Goal: Task Accomplishment & Management: Manage account settings

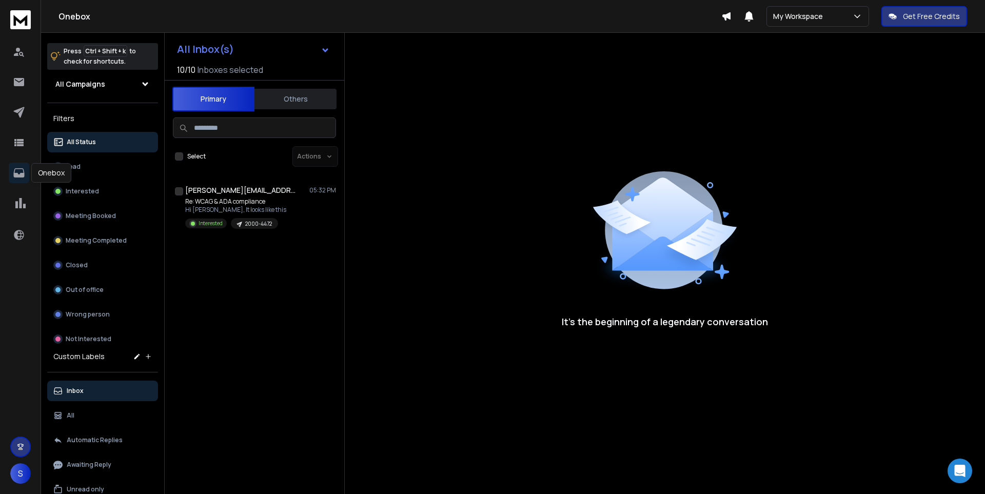
click at [19, 174] on icon at bounding box center [18, 172] width 11 height 9
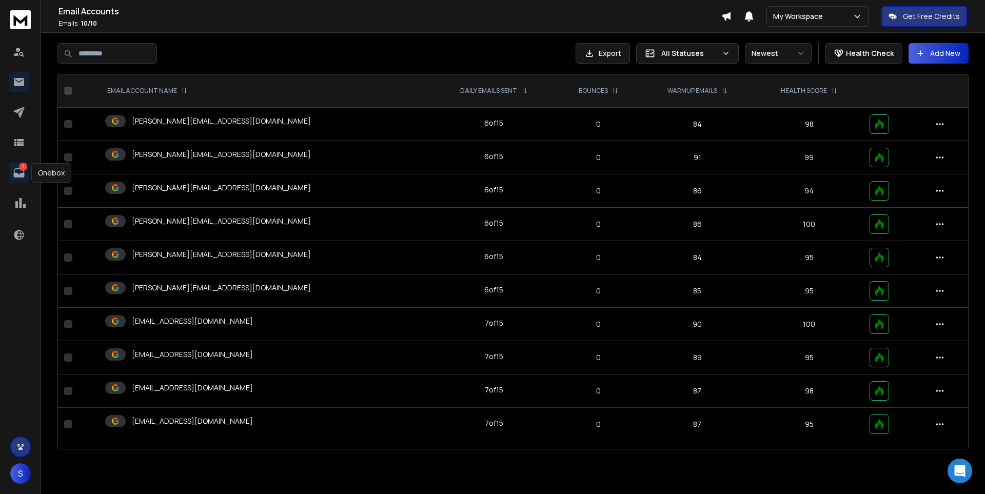
click at [19, 173] on icon at bounding box center [19, 173] width 12 height 12
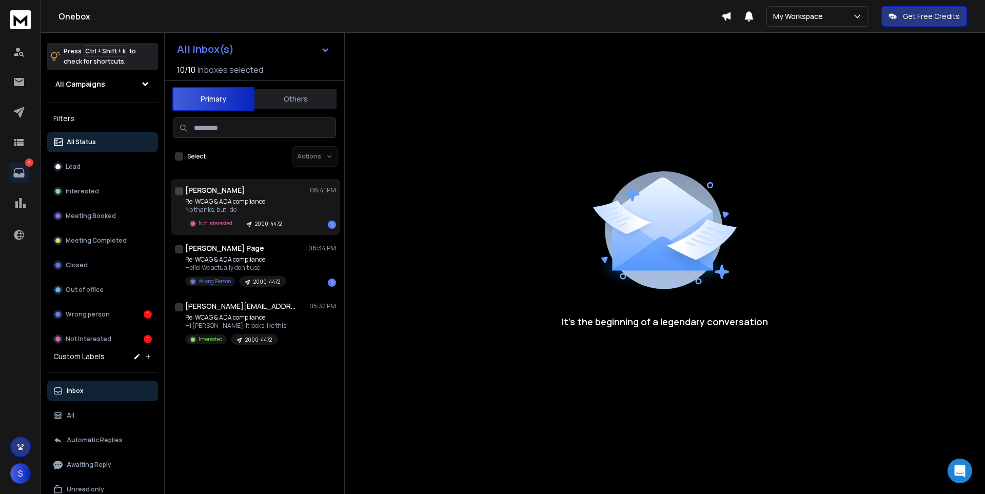
click at [231, 211] on p "No thanks, but I do" at bounding box center [236, 210] width 103 height 8
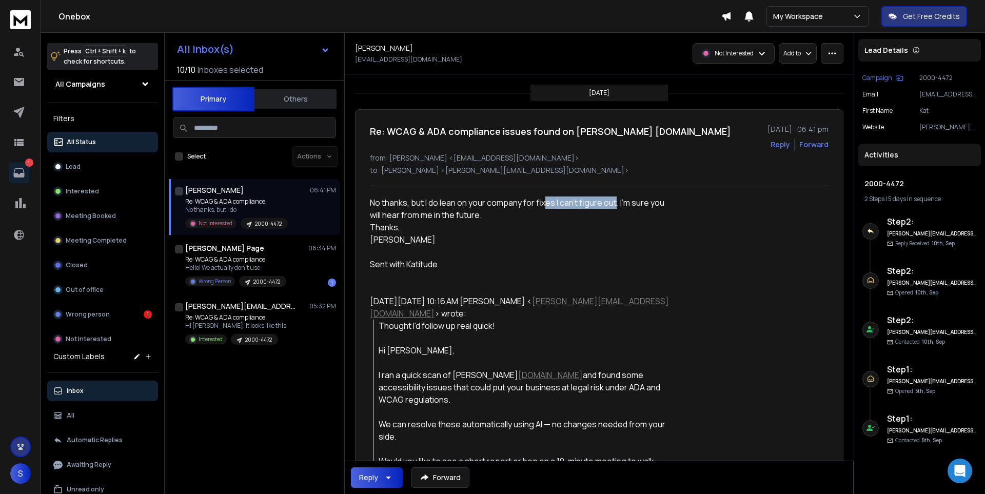
drag, startPoint x: 547, startPoint y: 204, endPoint x: 618, endPoint y: 208, distance: 71.4
click at [618, 208] on div "No thanks, but I do lean on your company for fixes I can’t figure out. I’m sure…" at bounding box center [519, 208] width 299 height 25
click at [835, 58] on button "button" at bounding box center [831, 53] width 23 height 21
click at [806, 105] on div "Archive email" at bounding box center [802, 109] width 58 height 10
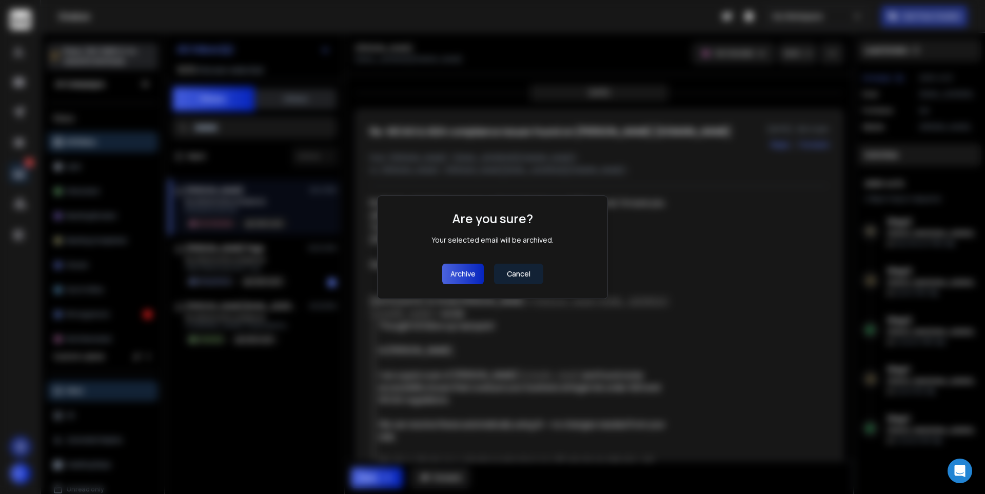
click at [458, 274] on p "archive" at bounding box center [462, 274] width 25 height 10
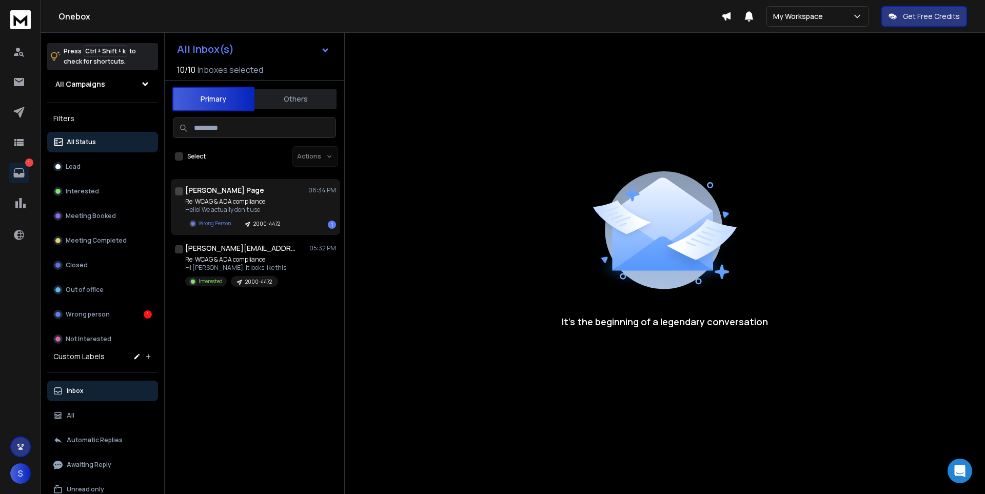
click at [254, 204] on p "Re: WCAG & ADA compliance" at bounding box center [235, 201] width 101 height 8
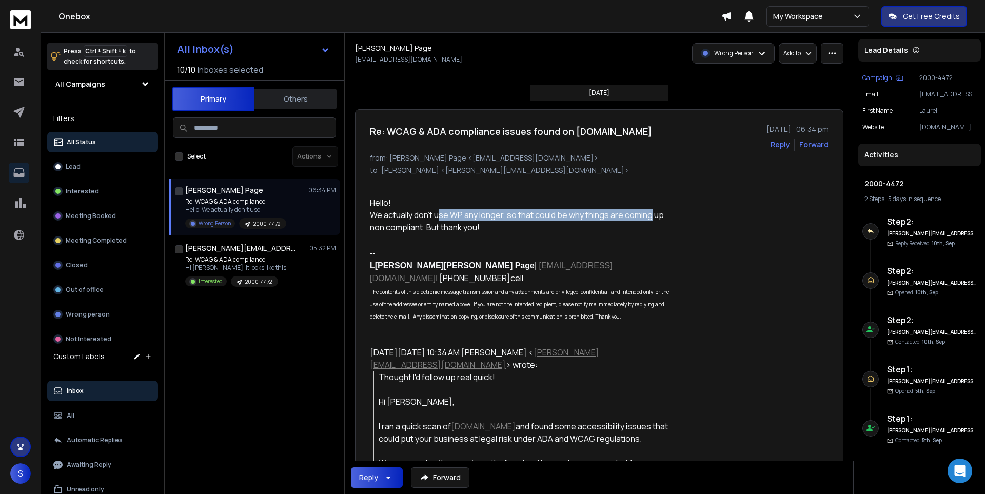
drag, startPoint x: 442, startPoint y: 215, endPoint x: 656, endPoint y: 217, distance: 213.9
click at [656, 217] on div "We actually don't use WP any longer, so that could be why things are coming up …" at bounding box center [519, 221] width 299 height 25
click at [834, 52] on icon "button" at bounding box center [831, 53] width 9 height 9
click at [801, 109] on div "Archive email" at bounding box center [802, 109] width 58 height 10
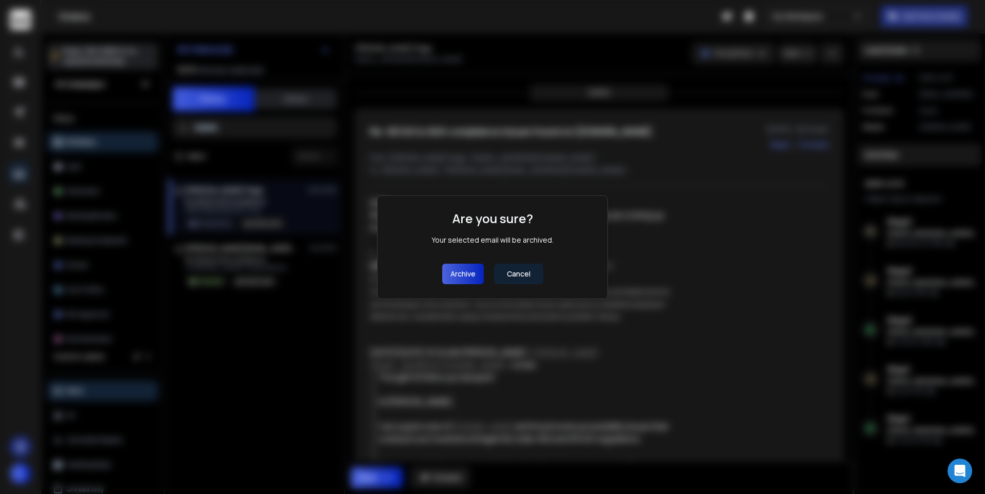
click at [456, 277] on p "archive" at bounding box center [462, 274] width 25 height 10
